Goal: Task Accomplishment & Management: Use online tool/utility

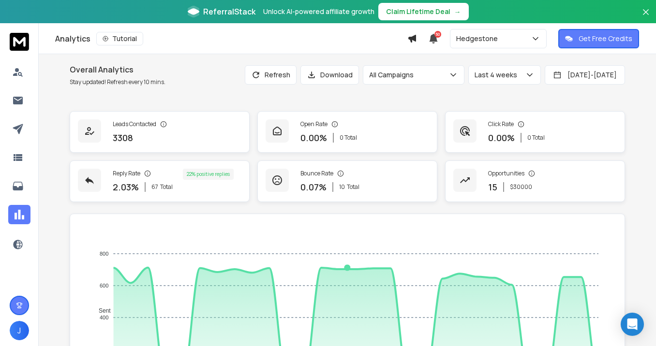
click at [348, 37] on div "Analytics Tutorial" at bounding box center [231, 39] width 352 height 14
click at [523, 39] on div "Hedgestone" at bounding box center [498, 39] width 84 height 10
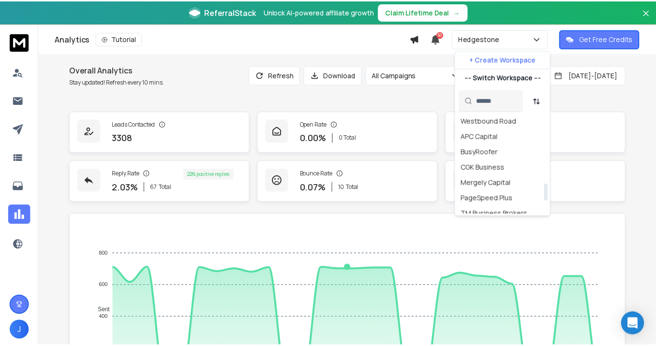
scroll to position [341, 0]
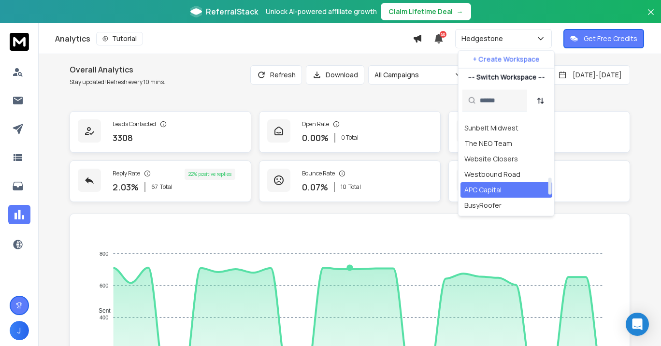
click at [487, 185] on div "APC Capital" at bounding box center [483, 190] width 37 height 10
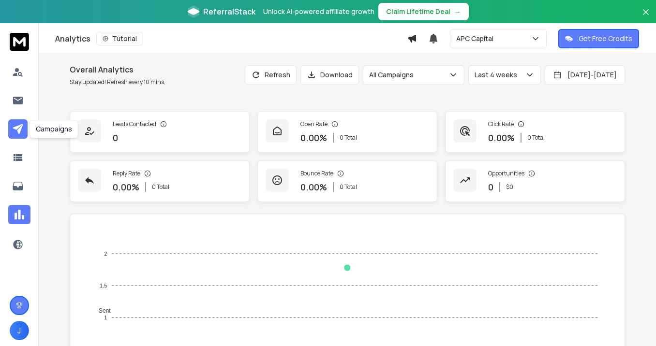
click at [21, 127] on icon at bounding box center [18, 129] width 10 height 10
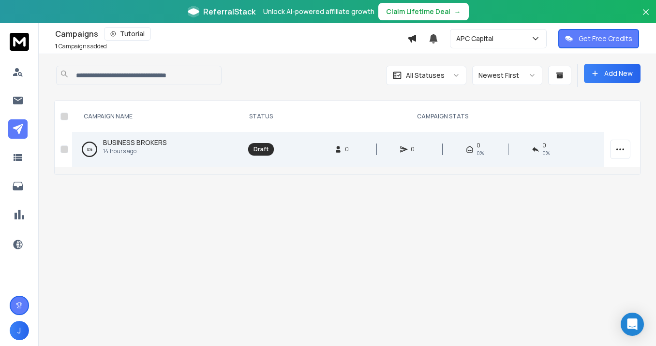
click at [139, 144] on span "BUSINESS BROKERS" at bounding box center [135, 142] width 64 height 9
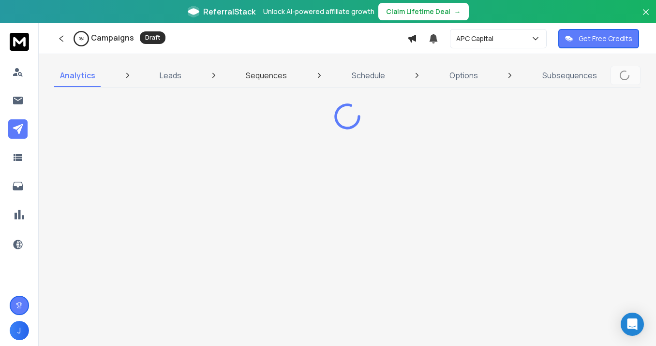
click at [271, 76] on p "Sequences" at bounding box center [266, 76] width 41 height 12
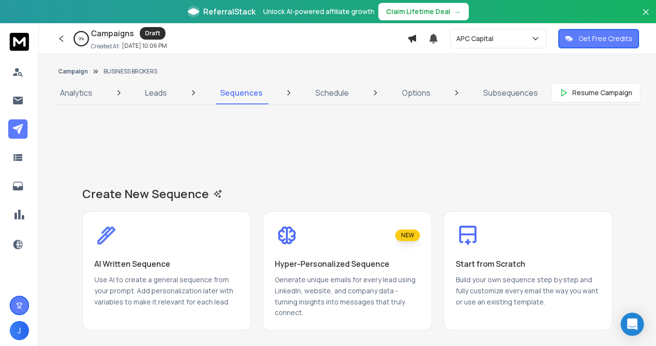
click at [477, 153] on div "Create New Sequence AI Written Sequence Use AI to create a general sequence fro…" at bounding box center [347, 231] width 578 height 226
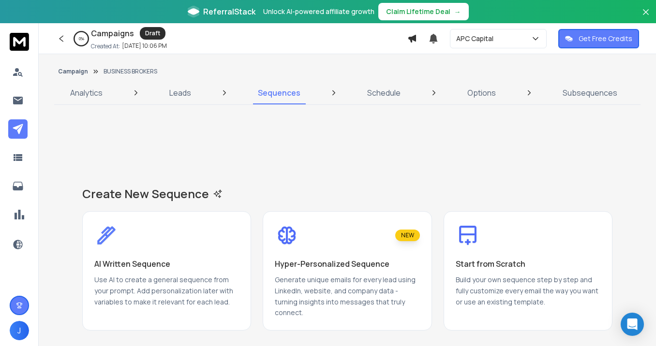
click at [495, 263] on h3 "Start from Scratch" at bounding box center [490, 264] width 70 height 10
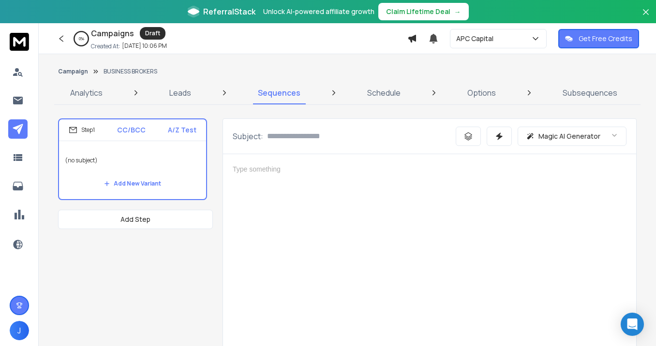
click at [279, 181] on div at bounding box center [429, 252] width 413 height 196
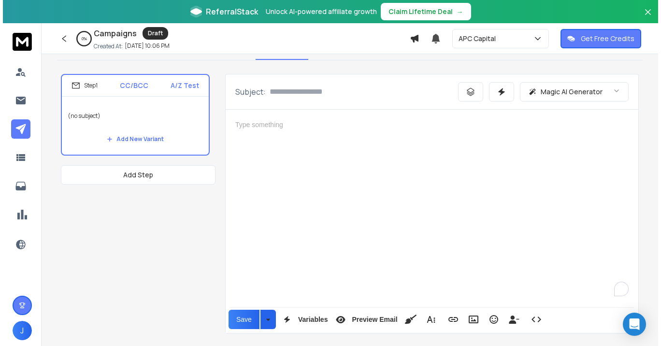
scroll to position [45, 0]
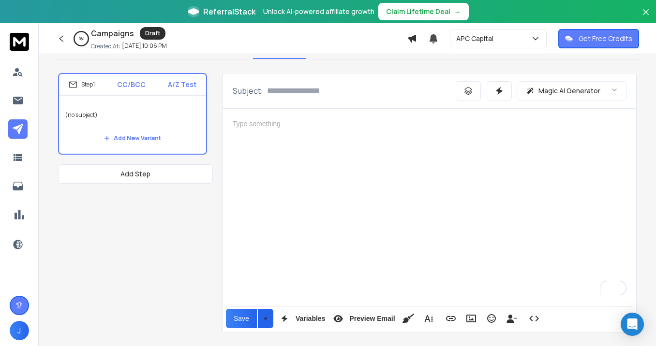
click at [285, 141] on div "To enrich screen reader interactions, please activate Accessibility in Grammarl…" at bounding box center [429, 207] width 413 height 196
click at [266, 316] on icon "button" at bounding box center [266, 319] width 12 height 6
click at [174, 258] on div "Step 1 CC/BCC A/Z Test (no subject) Add New Variant Add Step" at bounding box center [135, 203] width 155 height 260
click at [469, 93] on icon at bounding box center [468, 91] width 9 height 9
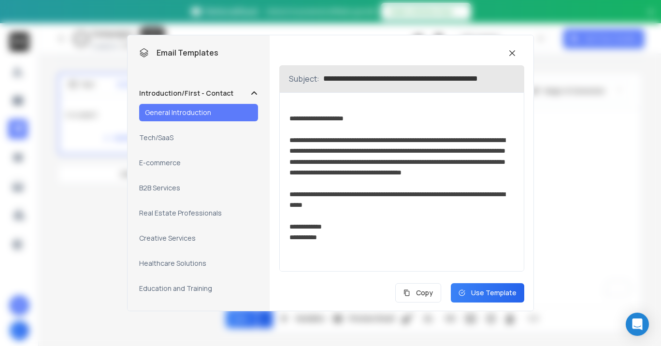
scroll to position [0, 0]
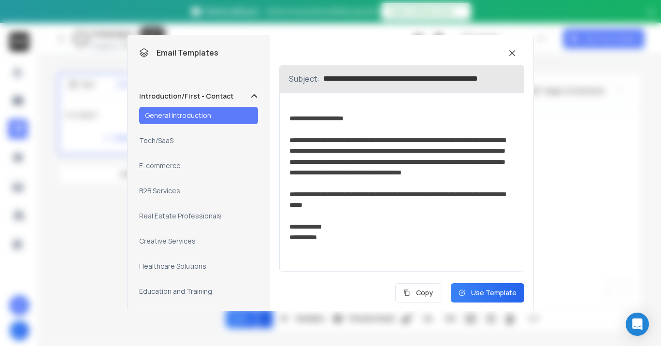
click at [172, 145] on h3 "Tech/SaaS" at bounding box center [156, 141] width 34 height 10
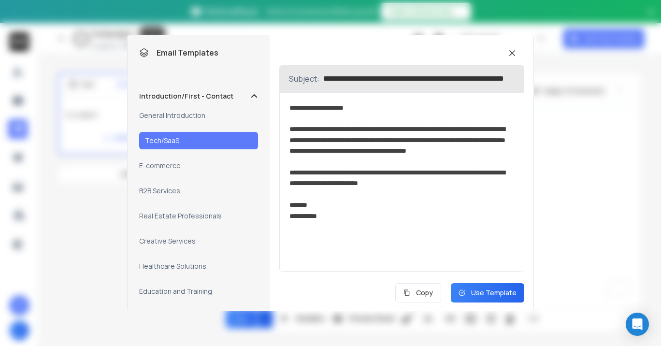
click at [171, 162] on h3 "E-commerce" at bounding box center [160, 166] width 42 height 10
type input "**********"
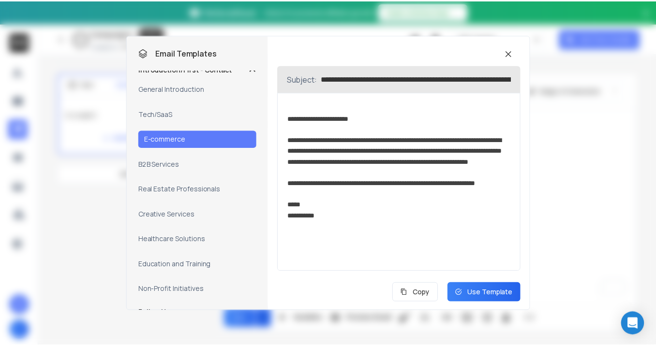
scroll to position [130, 0]
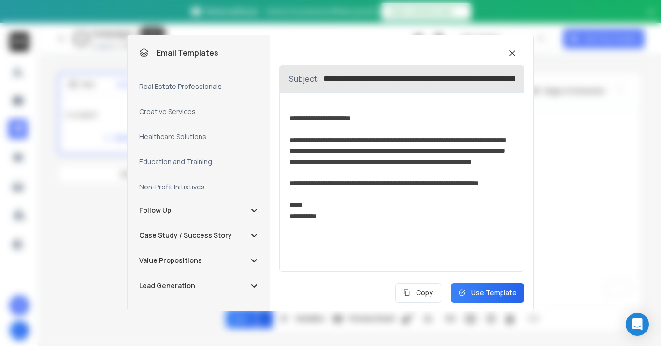
click at [511, 51] on icon at bounding box center [513, 53] width 6 height 6
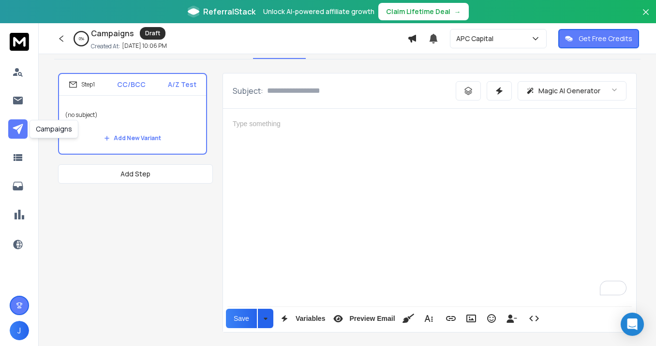
click at [20, 130] on icon at bounding box center [18, 129] width 10 height 10
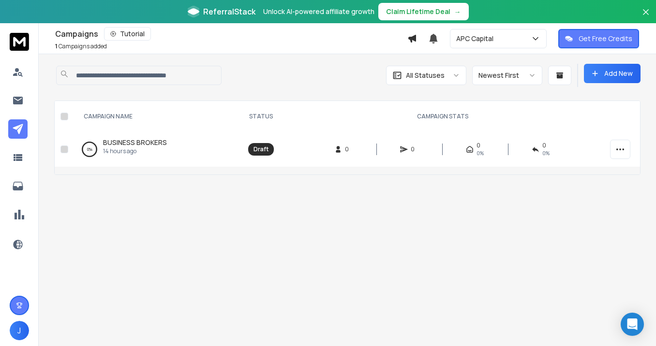
click at [264, 46] on div "1 Campaigns added" at bounding box center [231, 47] width 352 height 8
click at [315, 65] on div at bounding box center [200, 75] width 293 height 23
click at [313, 67] on div at bounding box center [200, 75] width 293 height 23
click at [301, 73] on div at bounding box center [200, 75] width 293 height 23
